Goal: Transaction & Acquisition: Download file/media

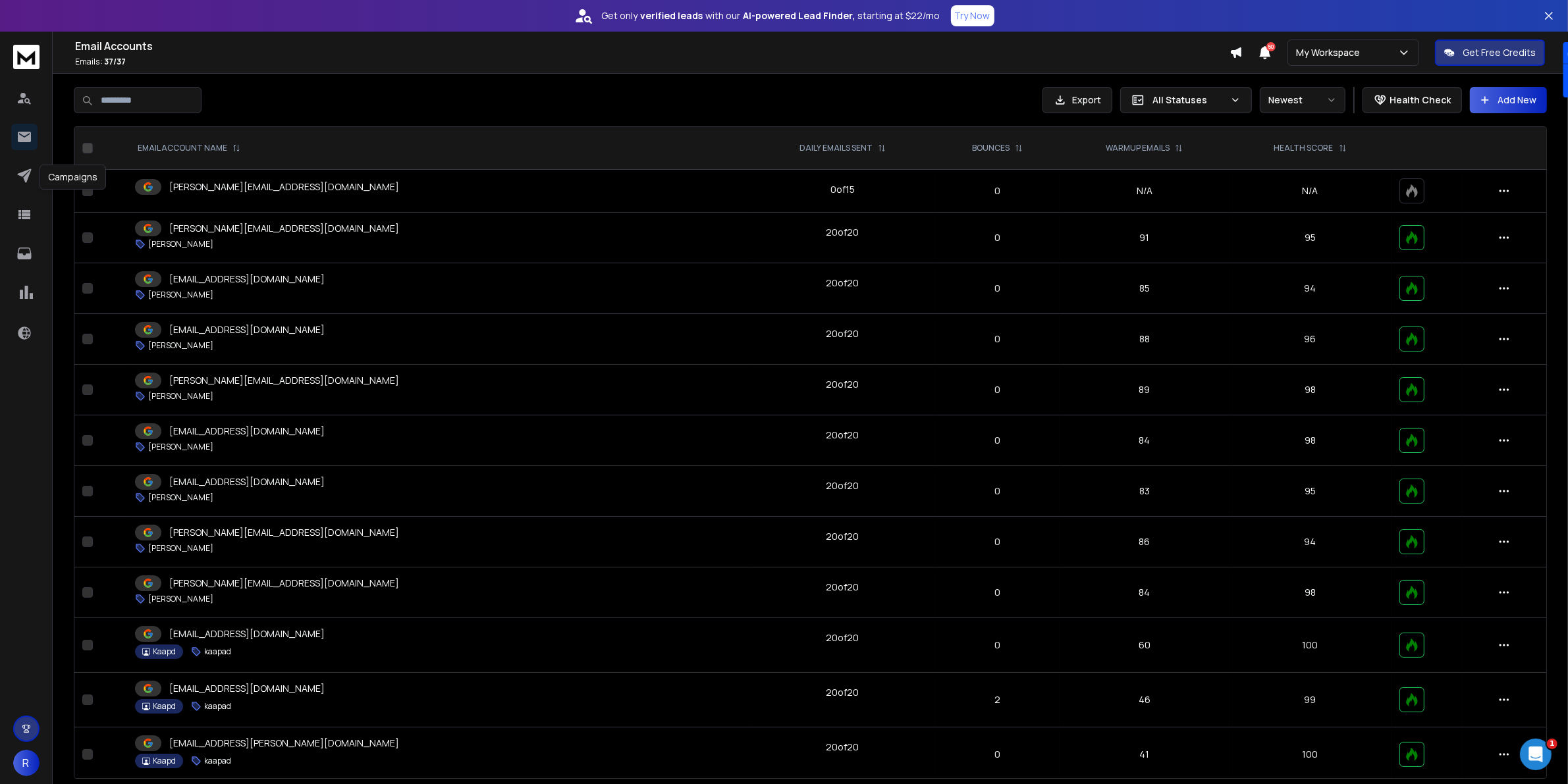
click at [24, 175] on icon at bounding box center [24, 175] width 13 height 13
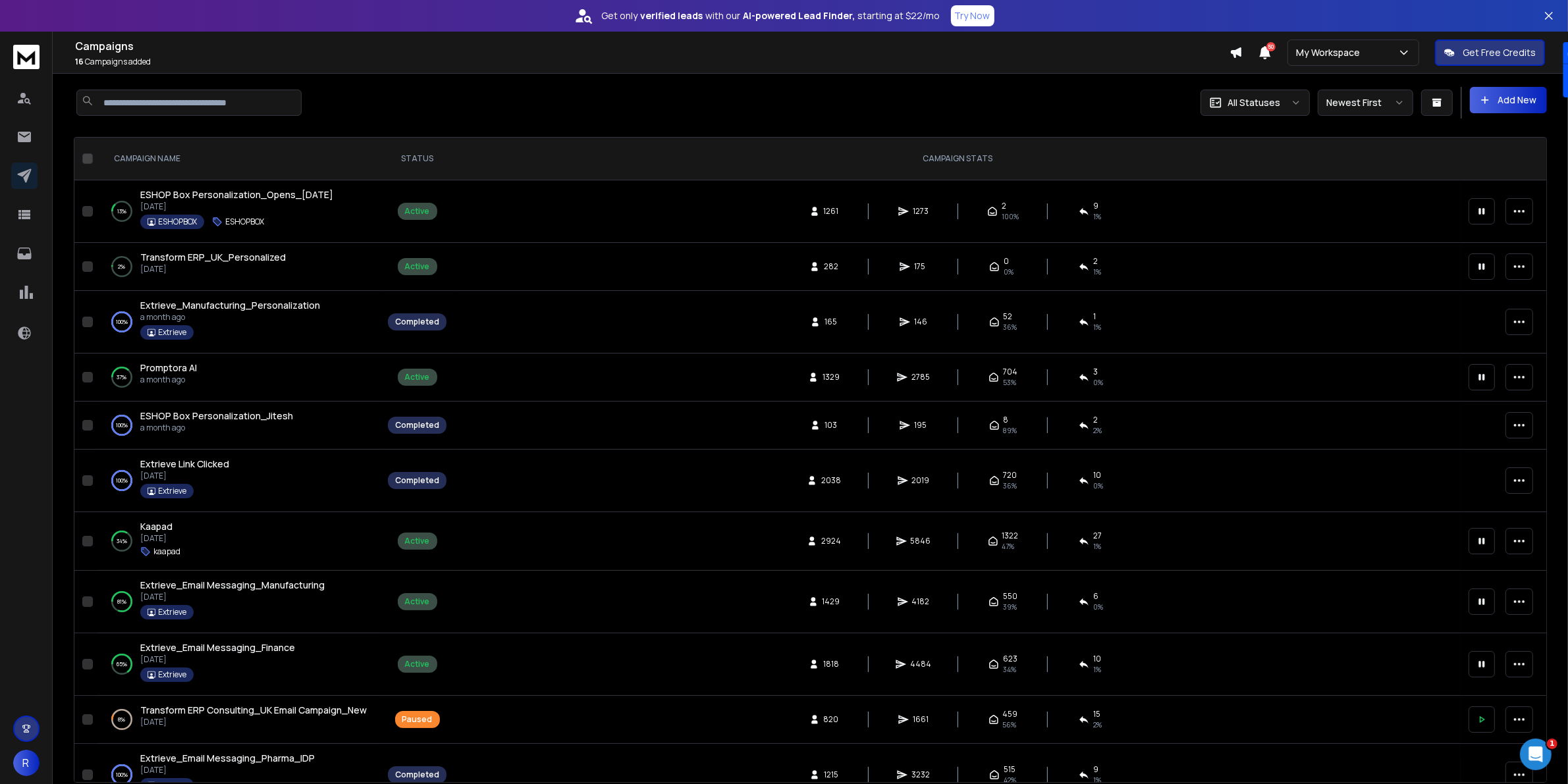
click at [219, 582] on span "Extrieve_Email Messaging_Manufacturing" at bounding box center [232, 585] width 184 height 13
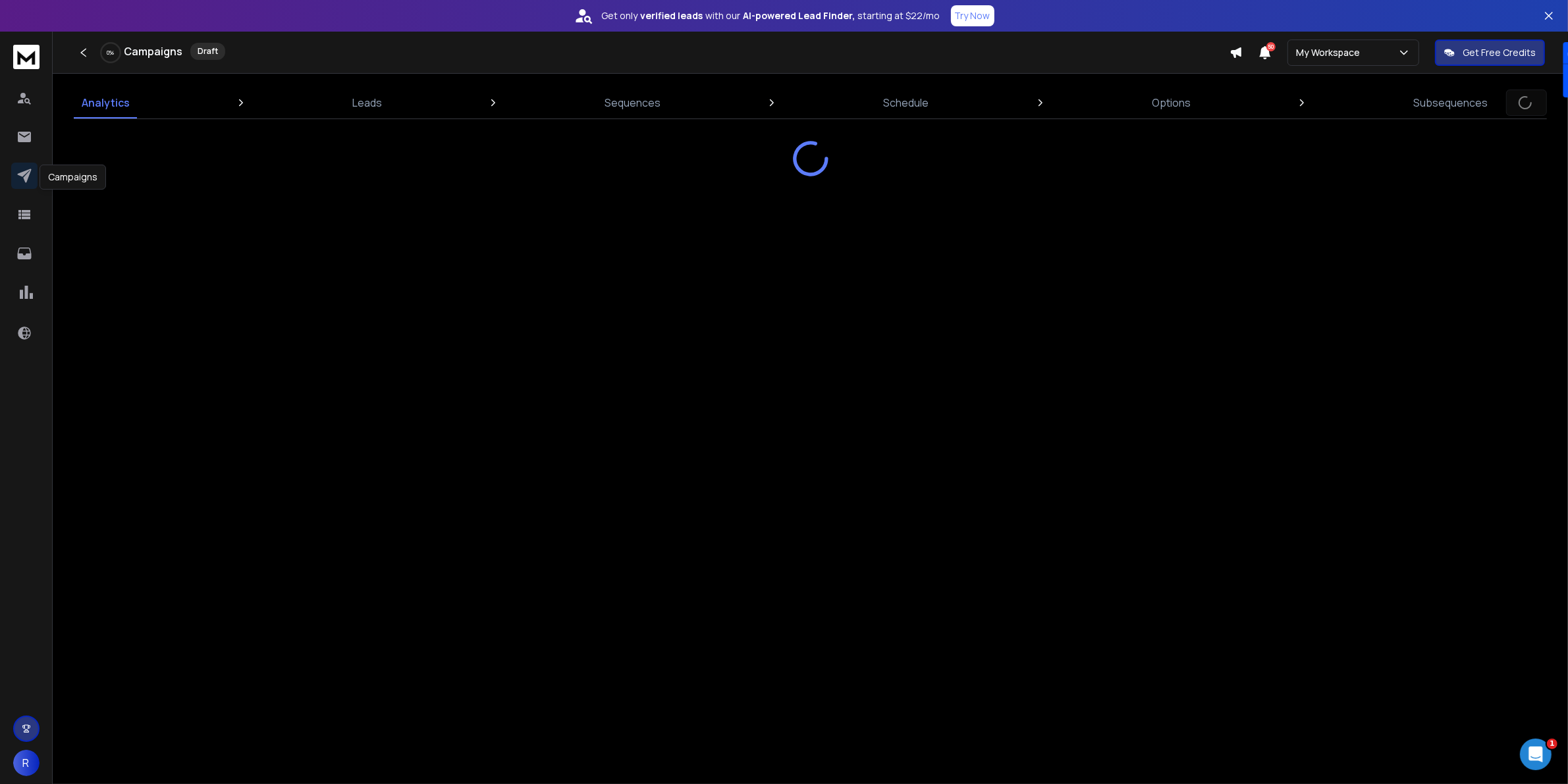
click at [25, 182] on icon at bounding box center [24, 175] width 13 height 13
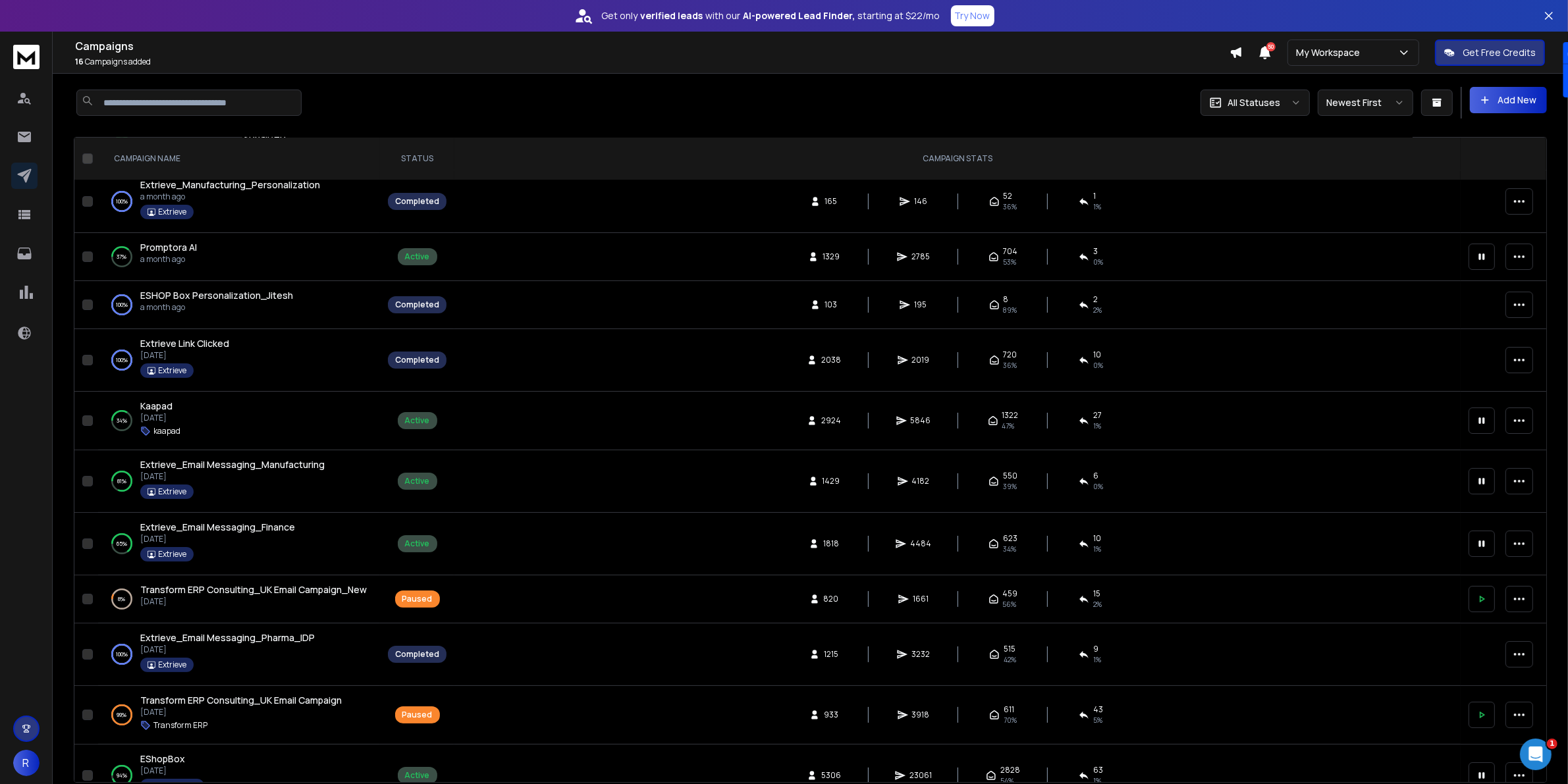
scroll to position [165, 0]
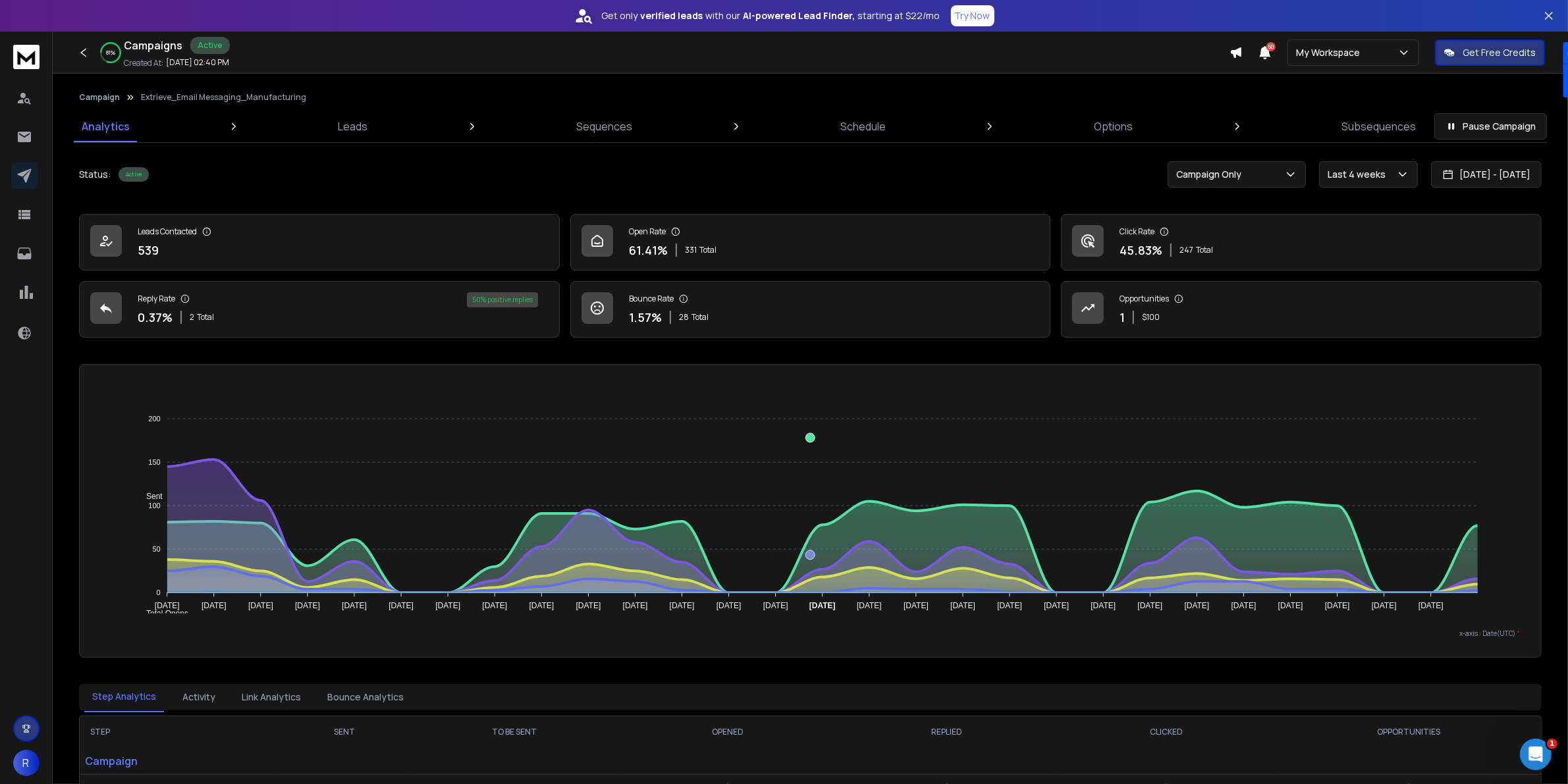
click at [363, 123] on p "Leads" at bounding box center [352, 126] width 30 height 16
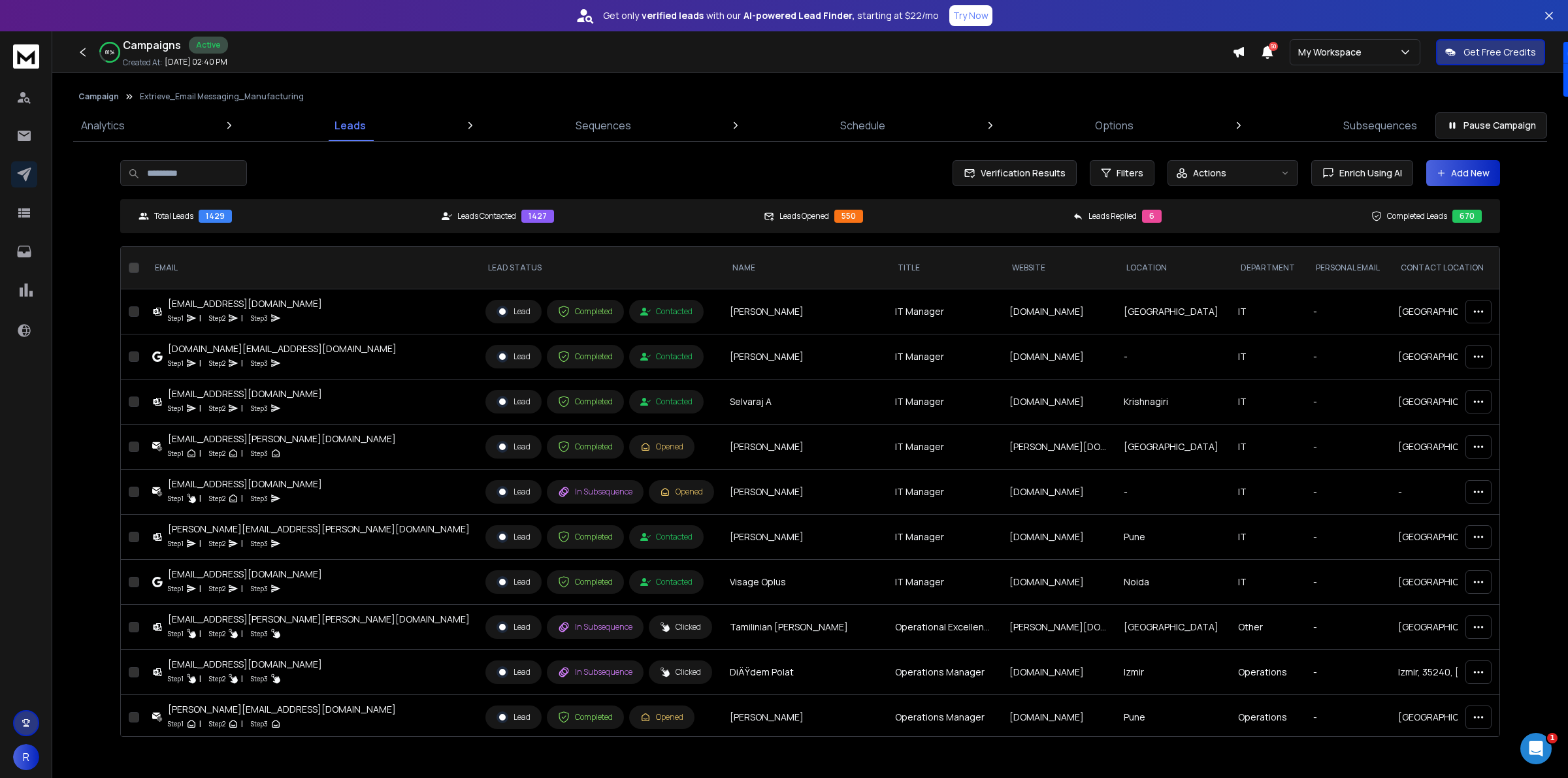
click at [1210, 171] on p "Actions" at bounding box center [1210, 173] width 33 height 13
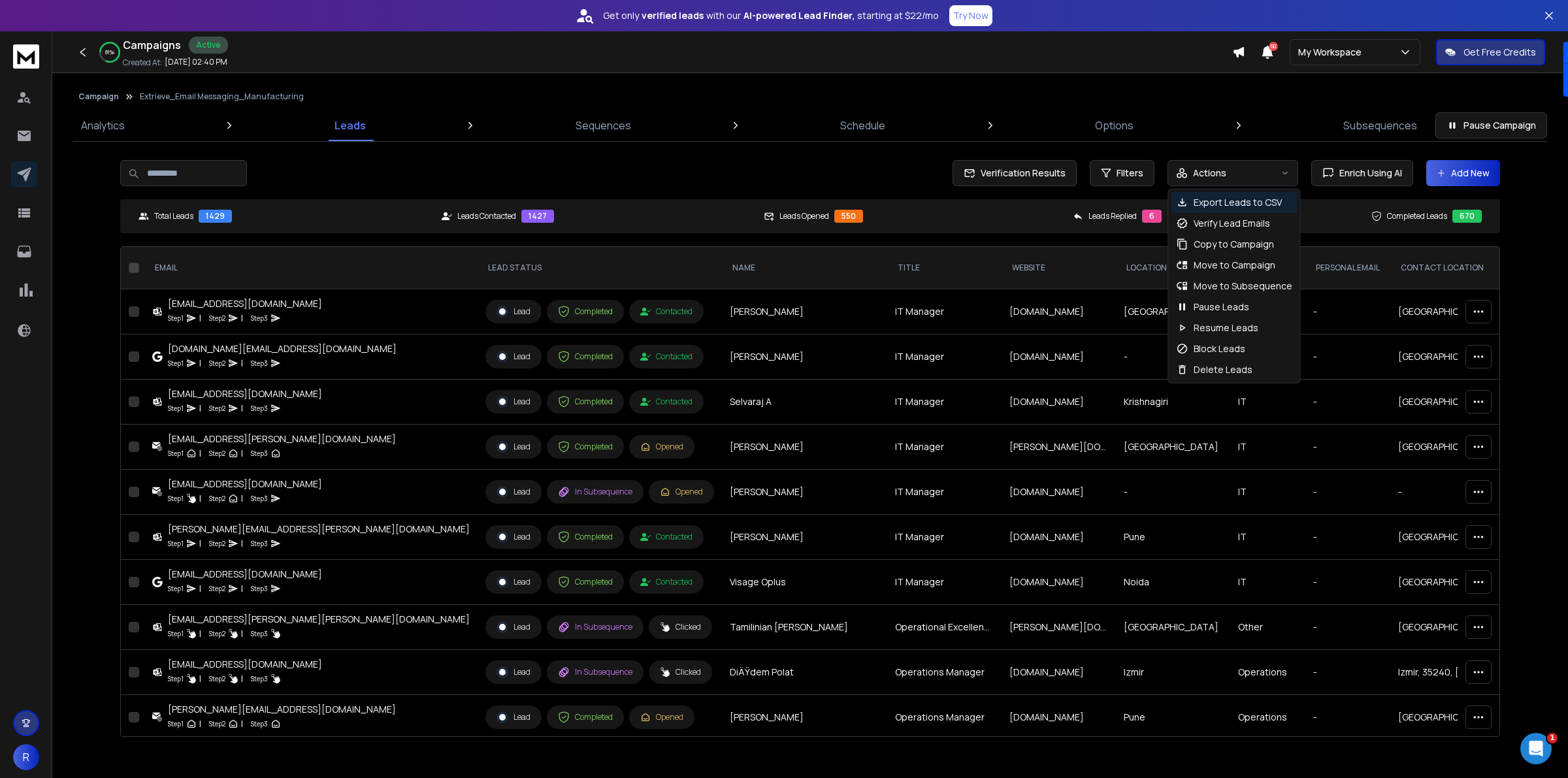
click at [1125, 165] on button "Filters" at bounding box center [1122, 173] width 65 height 26
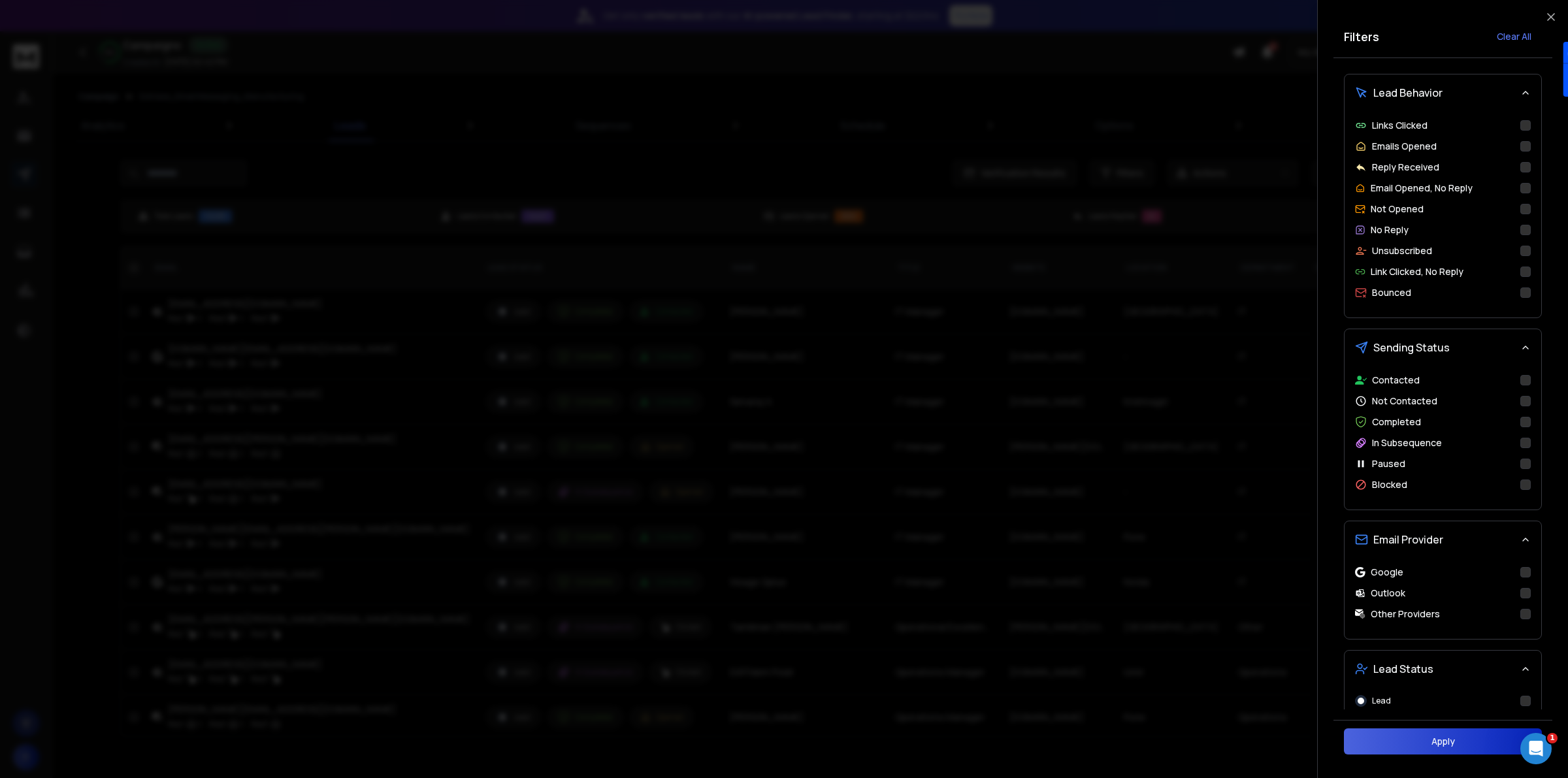
click at [1520, 145] on button "Emails Opened" at bounding box center [1526, 147] width 11 height 11
click at [1520, 124] on button "Links Clicked" at bounding box center [1526, 126] width 11 height 11
click at [1413, 755] on button "Apply" at bounding box center [1443, 741] width 198 height 26
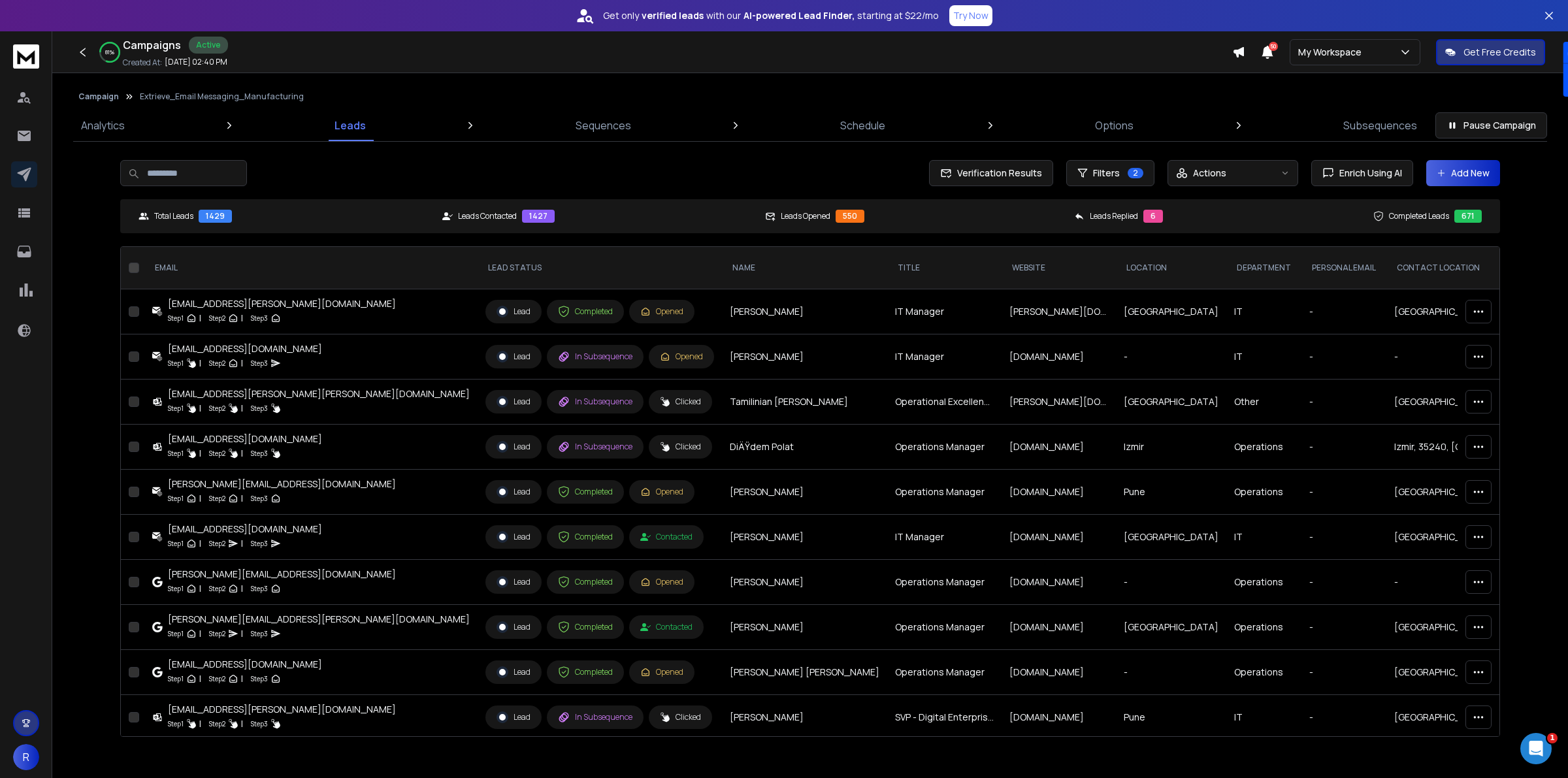
click at [1225, 173] on p "Actions" at bounding box center [1210, 173] width 33 height 13
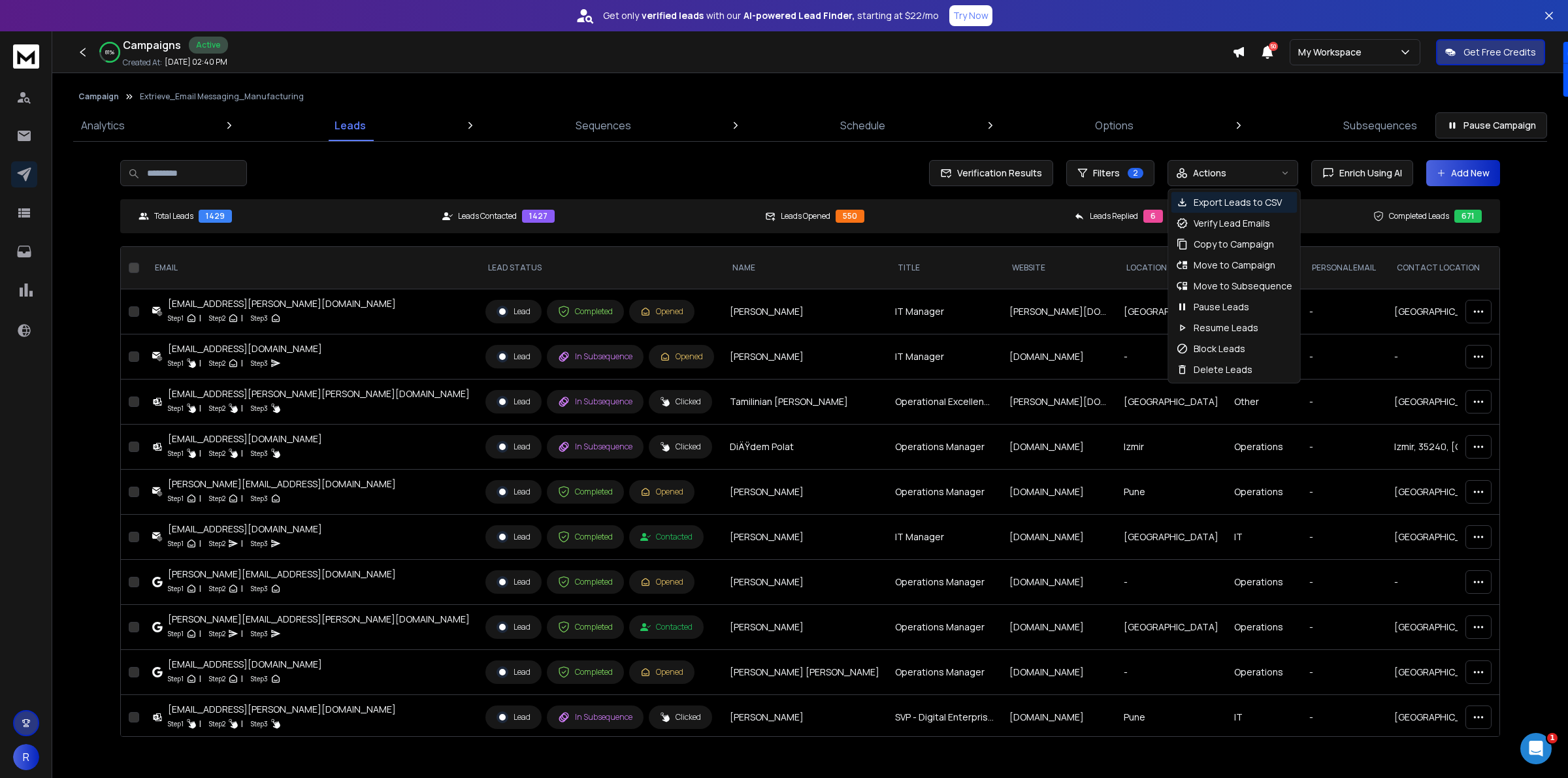
click at [1220, 200] on p "Export Leads to CSV" at bounding box center [1238, 203] width 88 height 13
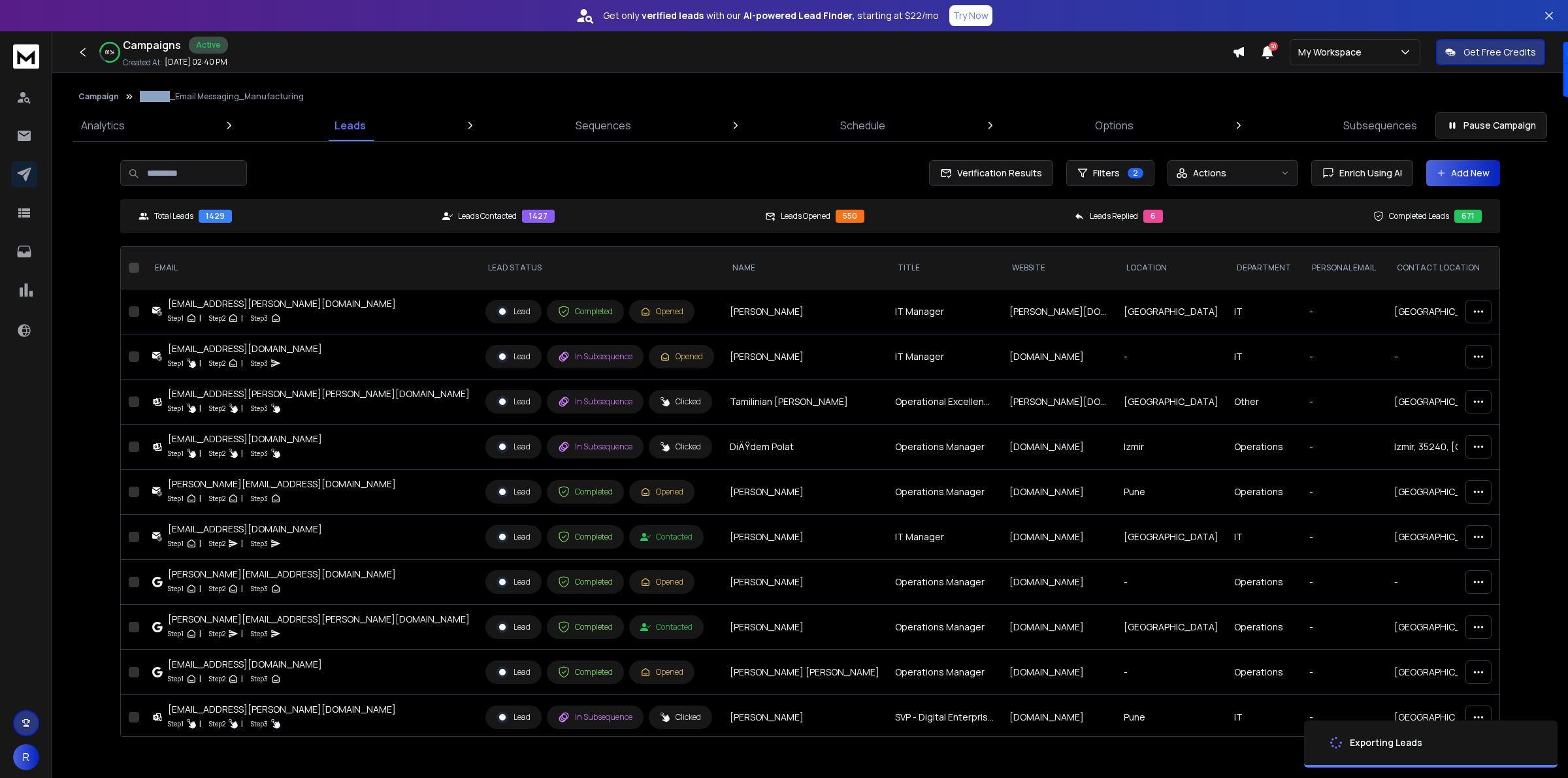
drag, startPoint x: 139, startPoint y: 93, endPoint x: 167, endPoint y: 96, distance: 28.2
click at [167, 96] on p "Extrieve_Email Messaging_Manufacturing" at bounding box center [222, 97] width 164 height 11
copy p "Extrieve"
drag, startPoint x: 138, startPoint y: 94, endPoint x: 322, endPoint y: 90, distance: 184.0
click at [322, 92] on div "Campaign Extrieve_Email Messaging_Manufacturing" at bounding box center [810, 97] width 1464 height 11
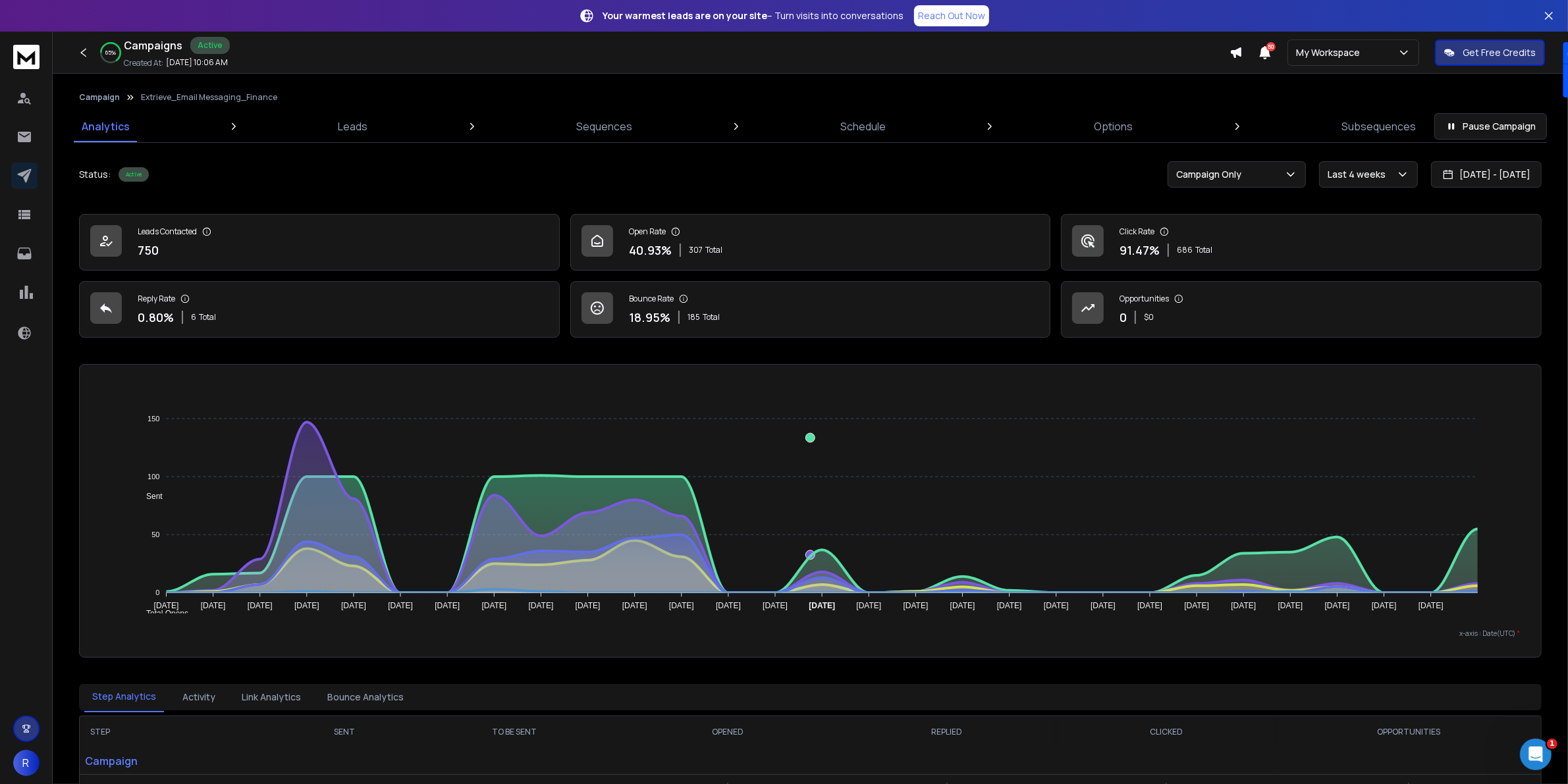
click at [337, 125] on link "Leads" at bounding box center [352, 126] width 45 height 32
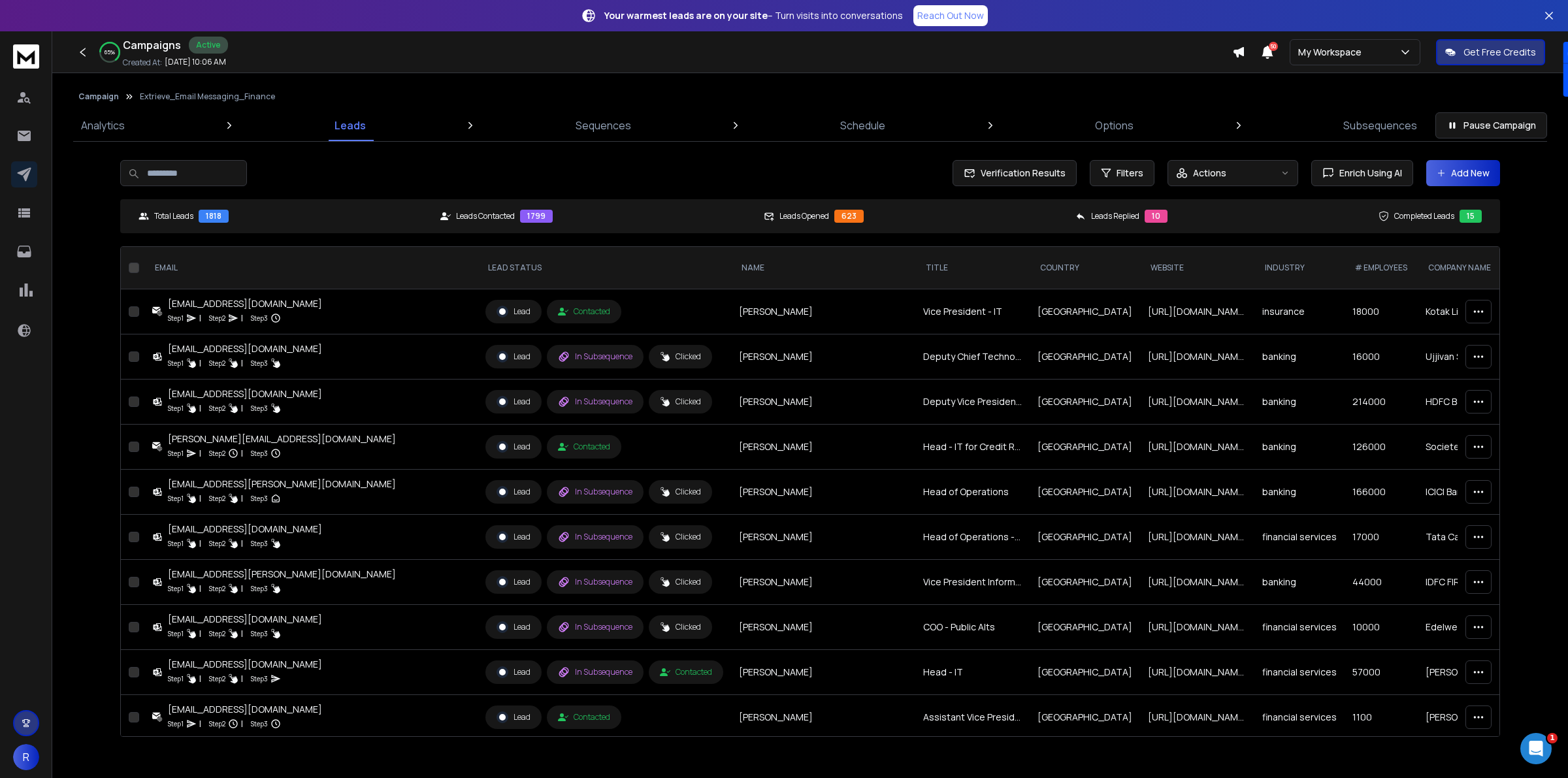
click at [1109, 177] on icon "button" at bounding box center [1107, 173] width 11 height 11
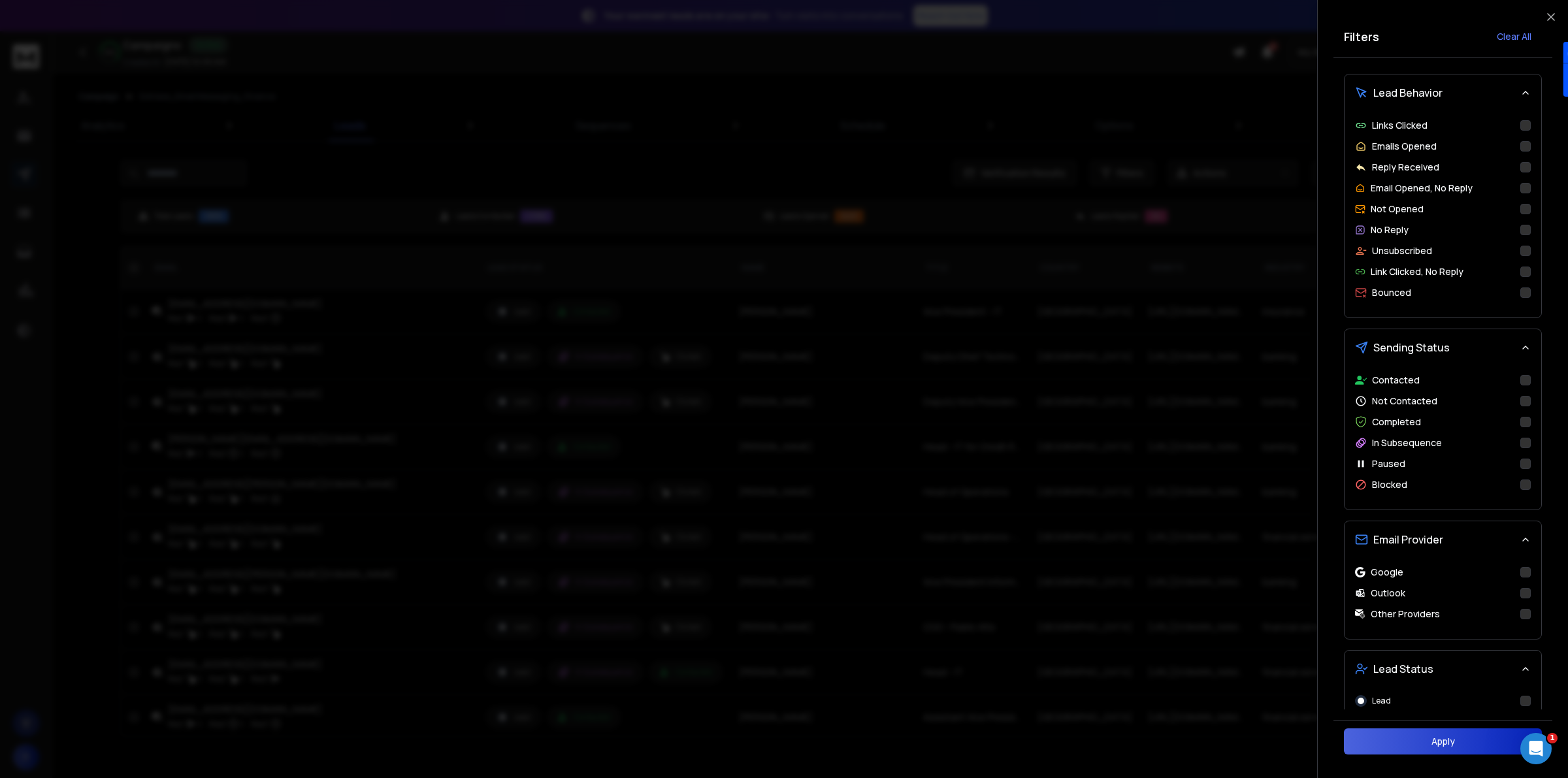
click at [1520, 148] on button "Emails Opened" at bounding box center [1526, 147] width 11 height 11
click at [1520, 129] on button "Links Clicked" at bounding box center [1526, 126] width 11 height 11
click at [1422, 741] on button "Apply" at bounding box center [1443, 741] width 198 height 26
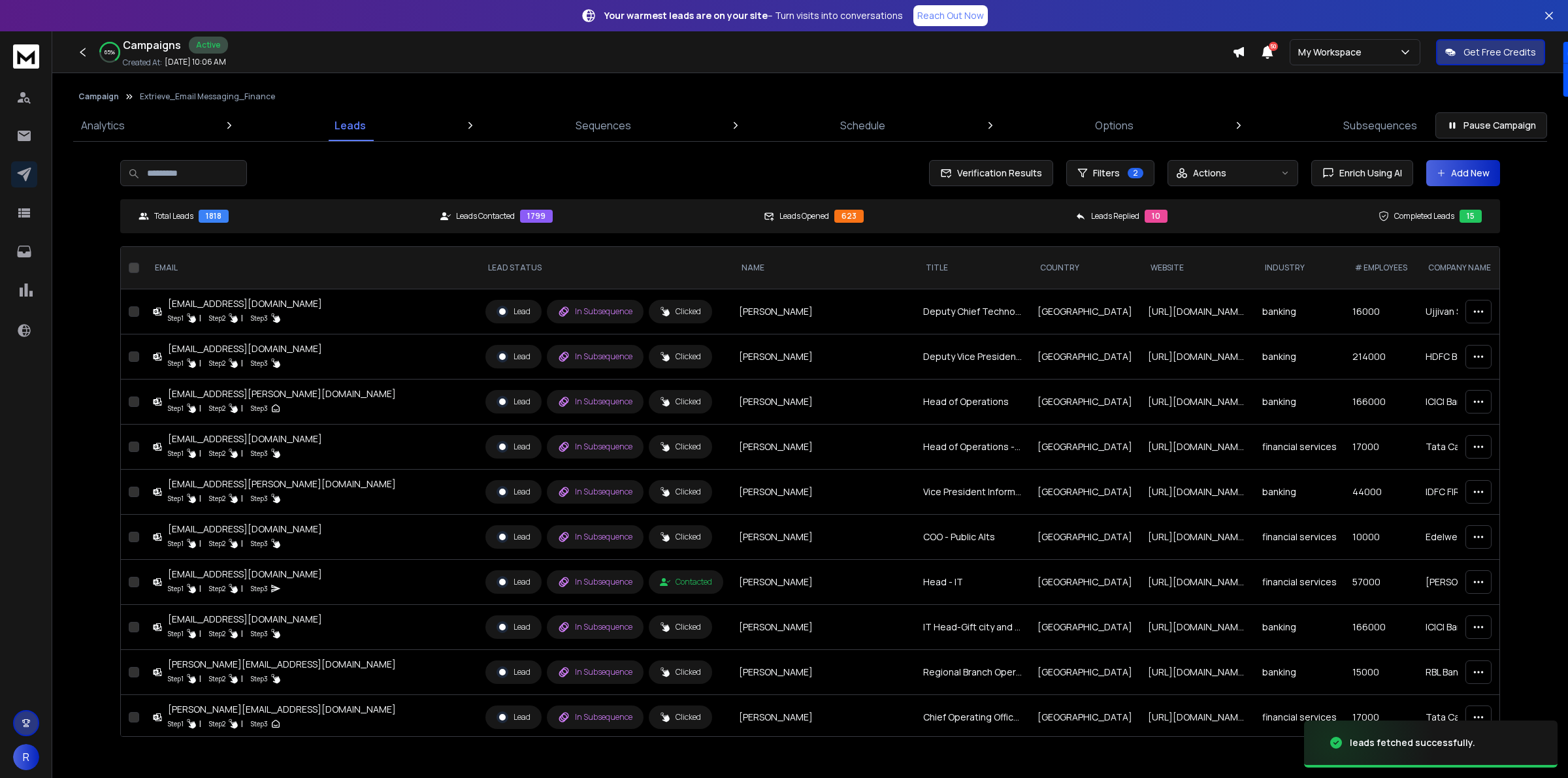
click at [1235, 174] on div "Actions" at bounding box center [1226, 173] width 99 height 13
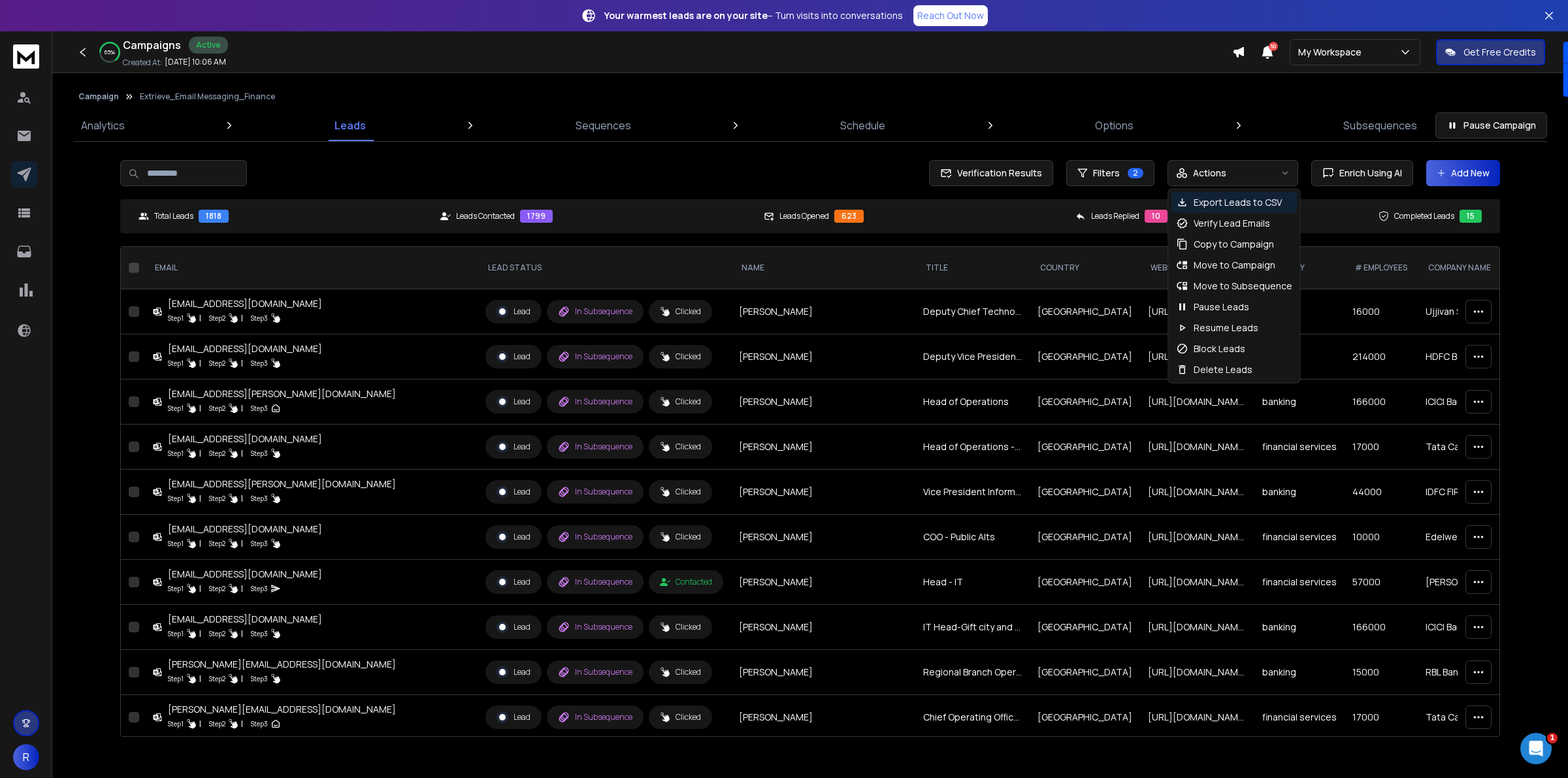
click at [1229, 202] on p "Export Leads to CSV" at bounding box center [1238, 203] width 88 height 13
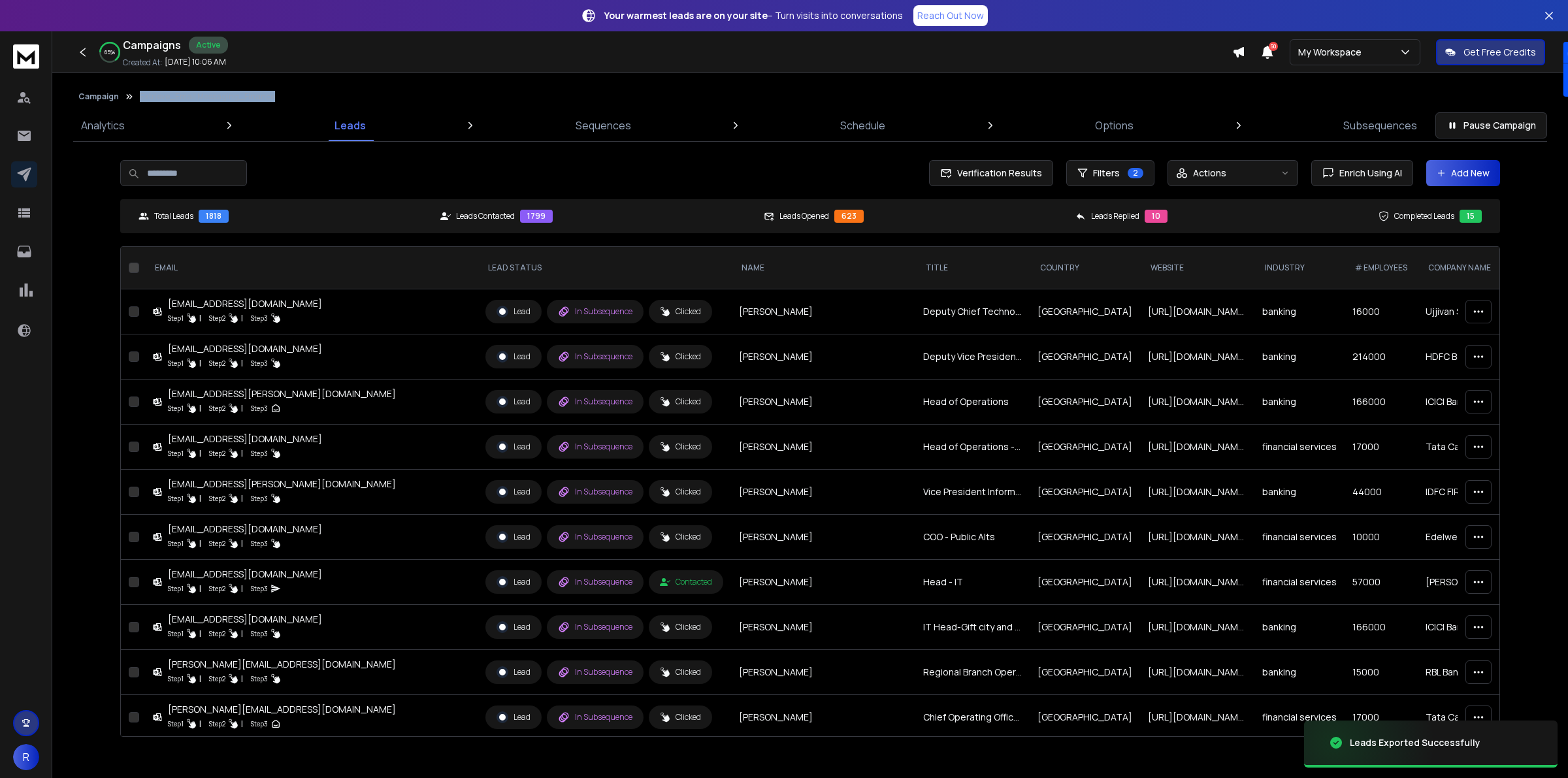
drag, startPoint x: 135, startPoint y: 94, endPoint x: 313, endPoint y: 92, distance: 178.0
click at [313, 92] on div "Campaign Extrieve_Email Messaging_Finance" at bounding box center [810, 97] width 1464 height 11
copy p "Extrieve_Email Messaging_Finance"
